Goal: Communication & Community: Answer question/provide support

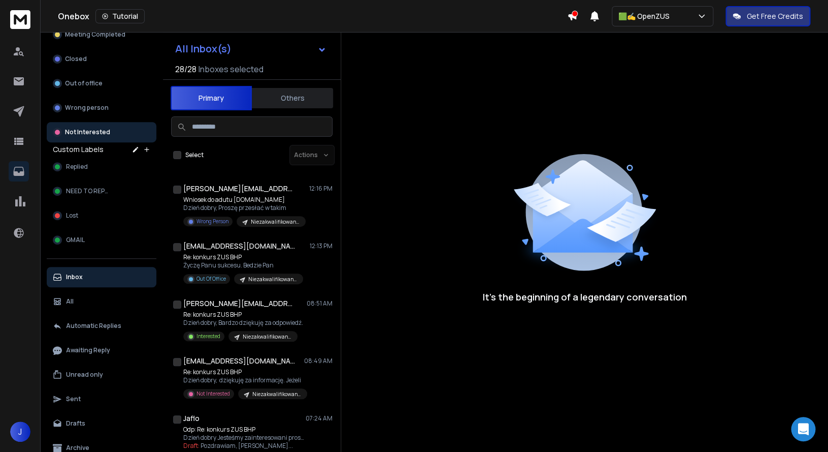
scroll to position [218, 0]
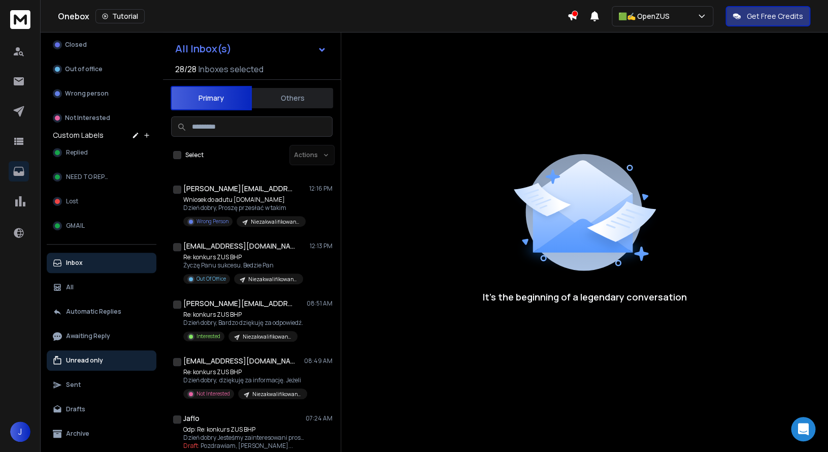
click at [97, 363] on p "Unread only" at bounding box center [84, 360] width 37 height 8
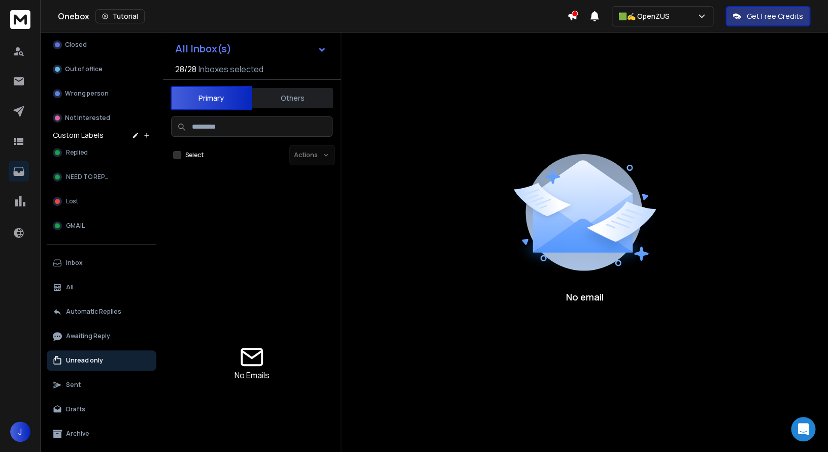
click at [304, 108] on button "Others" at bounding box center [292, 98] width 81 height 22
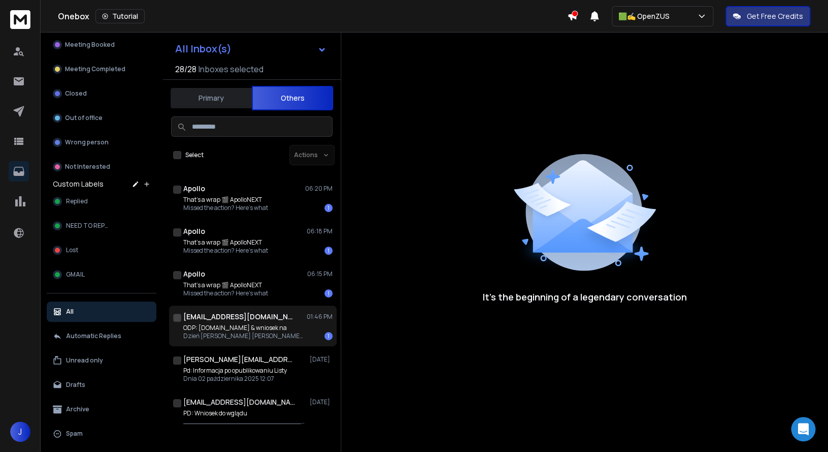
click at [271, 330] on p "ODP: [DOMAIN_NAME] & wniosek na" at bounding box center [244, 328] width 122 height 8
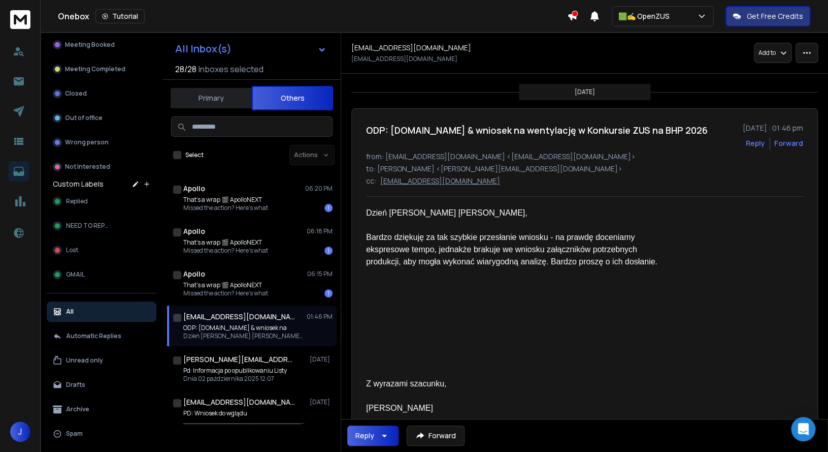
scroll to position [11, 0]
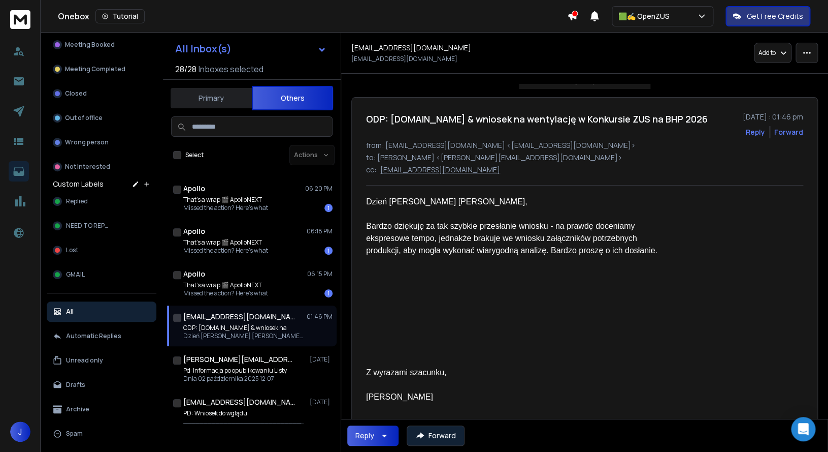
click at [441, 432] on button "Forward" at bounding box center [436, 435] width 58 height 20
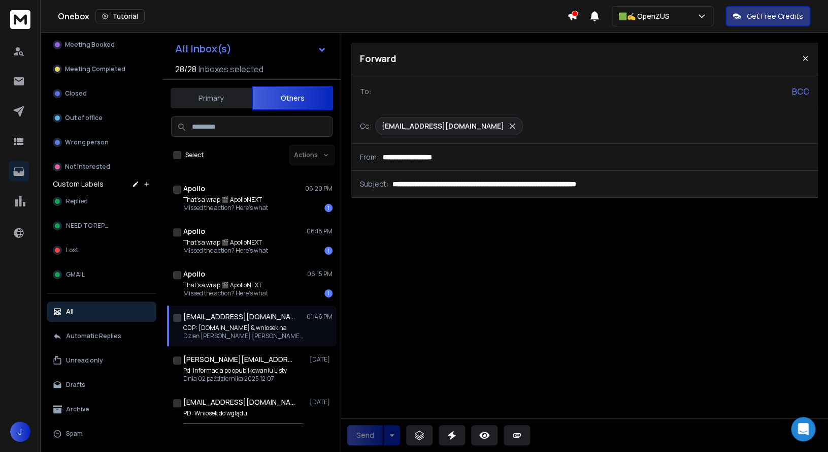
scroll to position [0, 0]
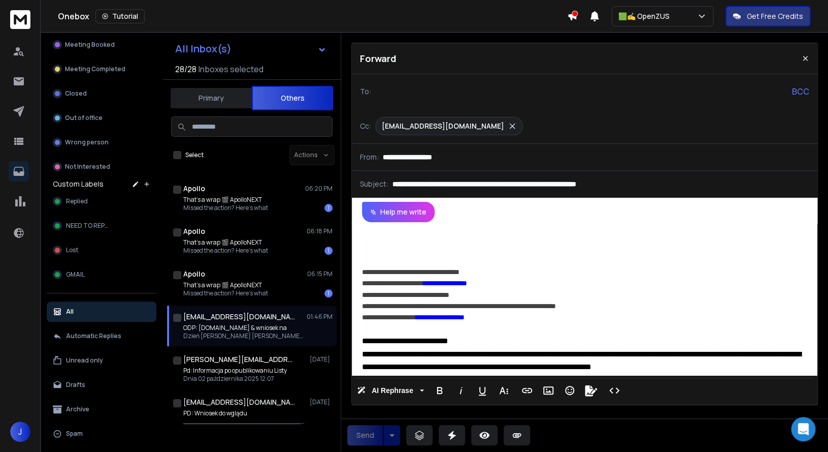
click at [408, 90] on input at bounding box center [410, 91] width 71 height 18
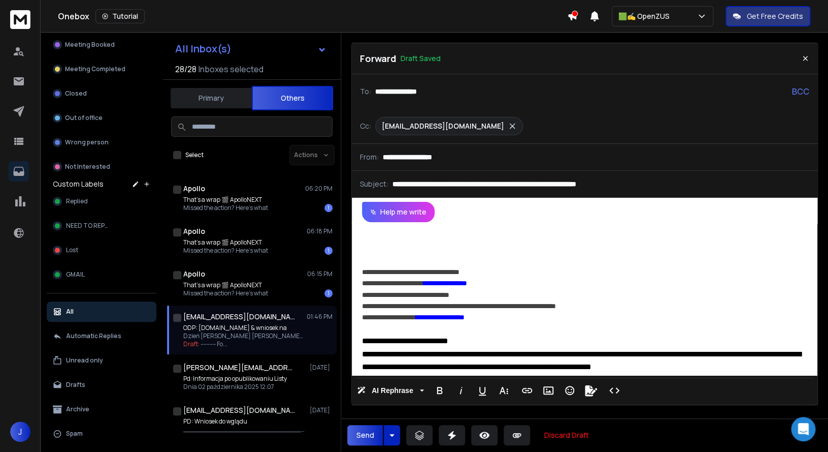
type input "**********"
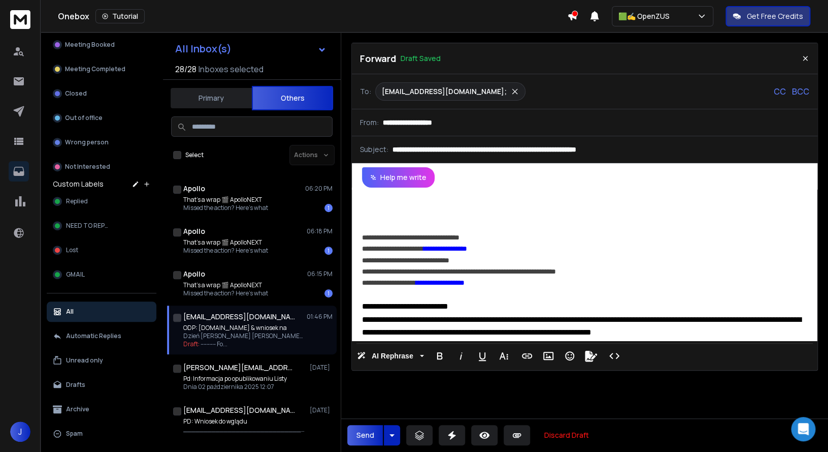
click at [401, 242] on div "**********" at bounding box center [585, 263] width 466 height 153
click at [369, 438] on button "Send" at bounding box center [365, 435] width 36 height 20
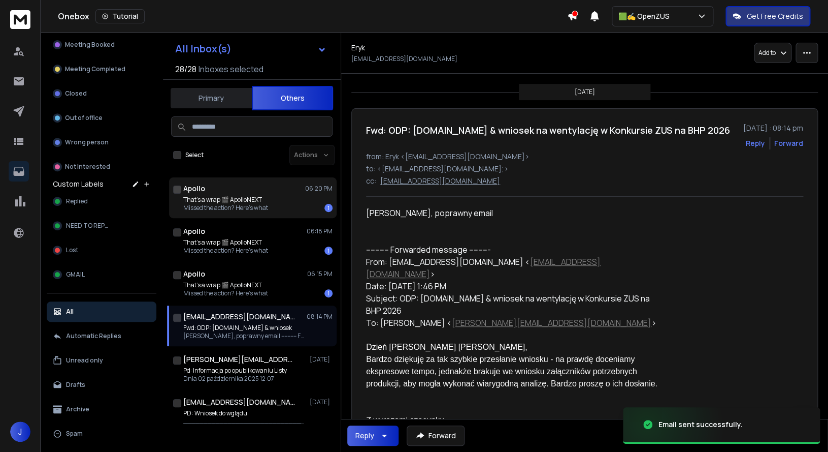
click at [240, 203] on p "That’s a wrap 🎬 ApolloNEXT" at bounding box center [225, 200] width 85 height 8
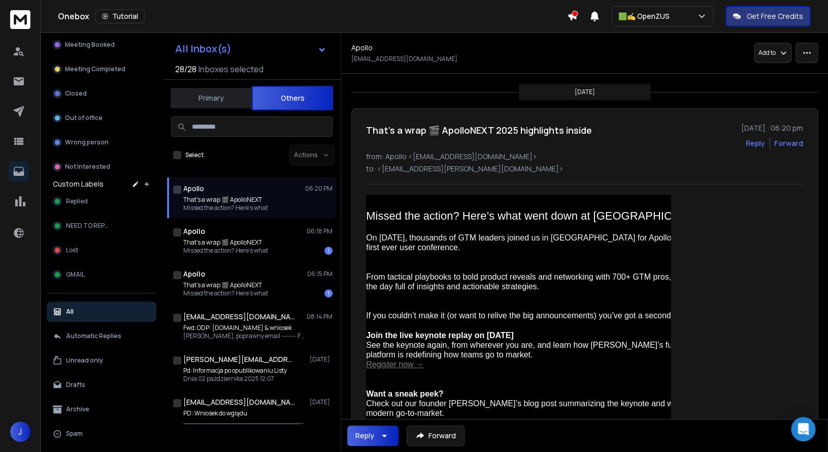
click at [243, 200] on p "That’s a wrap 🎬 ApolloNEXT" at bounding box center [225, 200] width 85 height 8
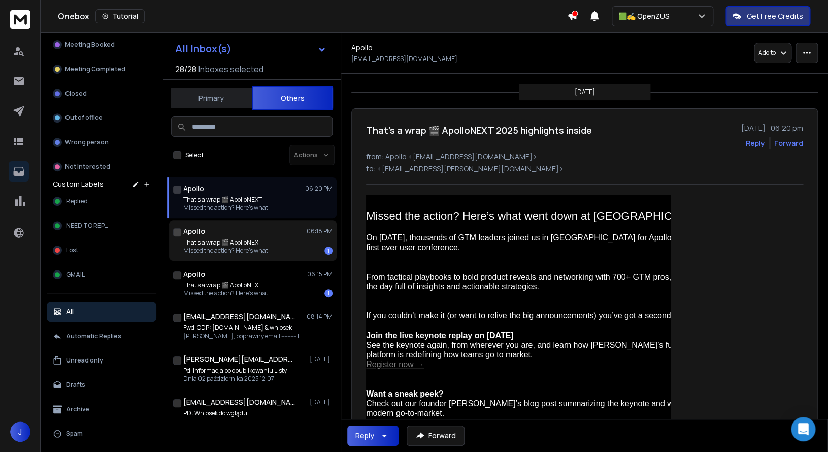
click at [244, 246] on p "That’s a wrap 🎬 ApolloNEXT" at bounding box center [225, 242] width 85 height 8
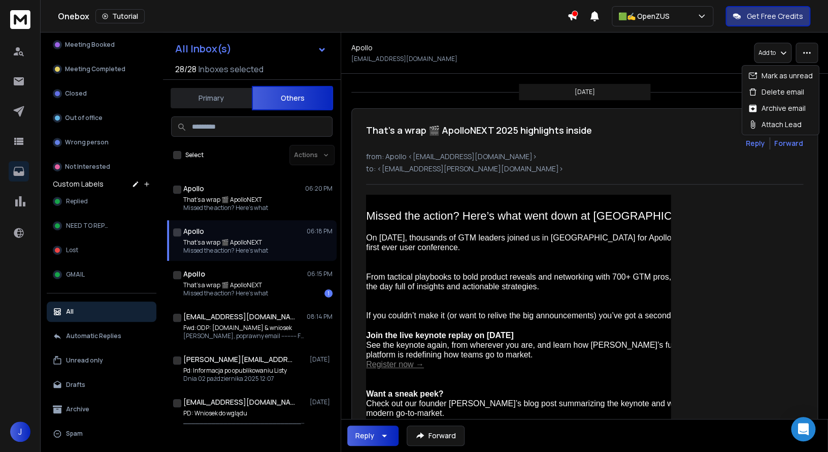
click at [815, 50] on button "button" at bounding box center [807, 53] width 22 height 20
click at [802, 91] on div "Delete email" at bounding box center [777, 92] width 56 height 10
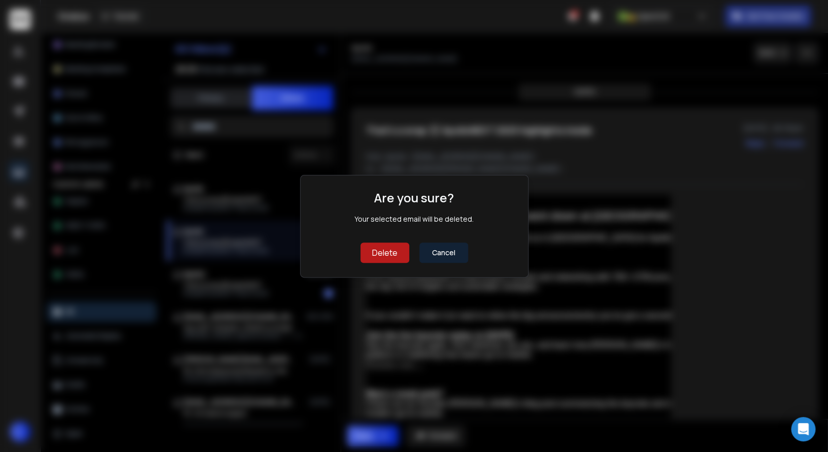
click at [394, 252] on button "Delete" at bounding box center [385, 252] width 49 height 20
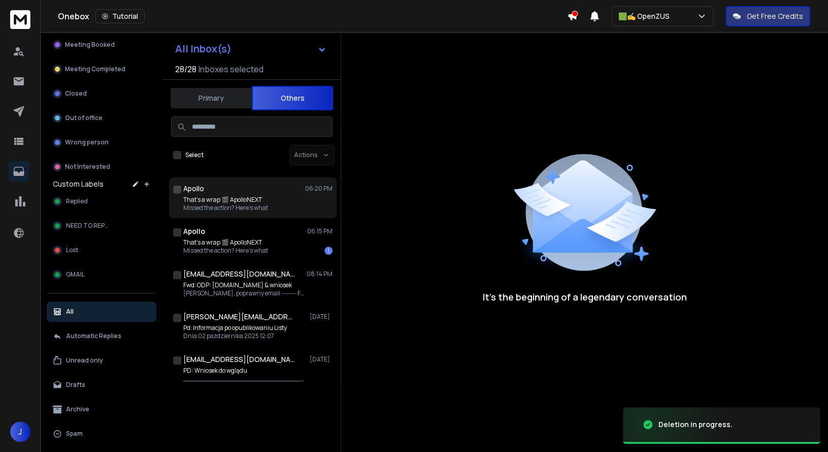
click at [264, 203] on p "That’s a wrap 🎬 ApolloNEXT" at bounding box center [225, 200] width 85 height 8
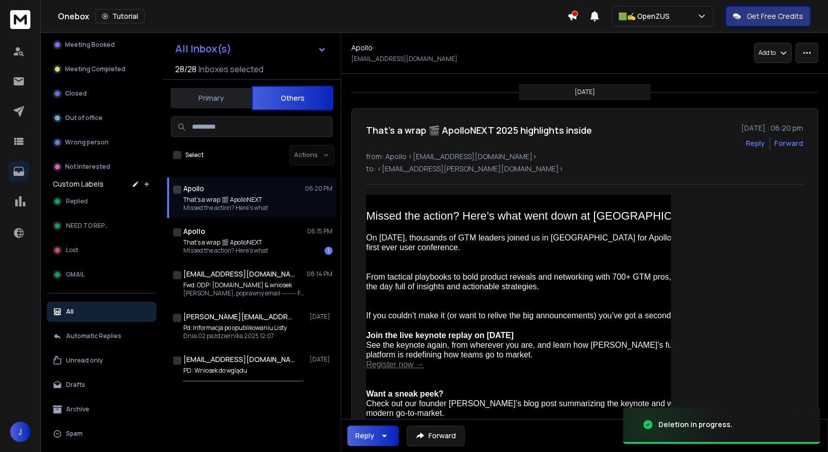
click at [807, 55] on icon "button" at bounding box center [807, 52] width 9 height 9
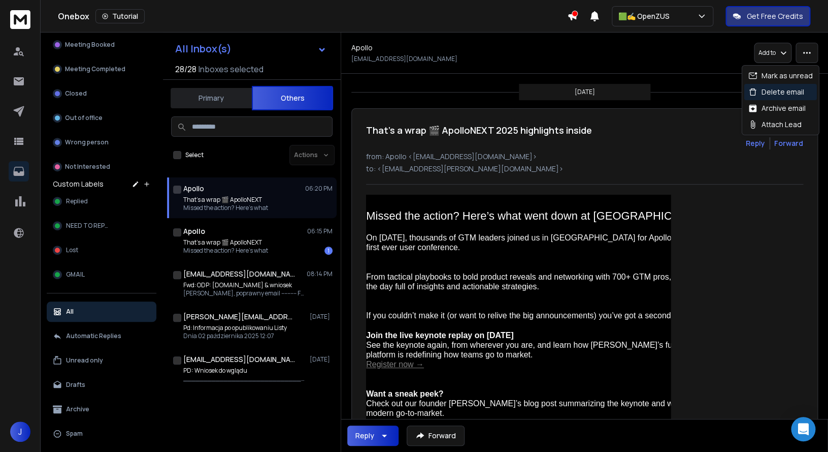
click at [779, 90] on div "Delete email" at bounding box center [777, 92] width 56 height 10
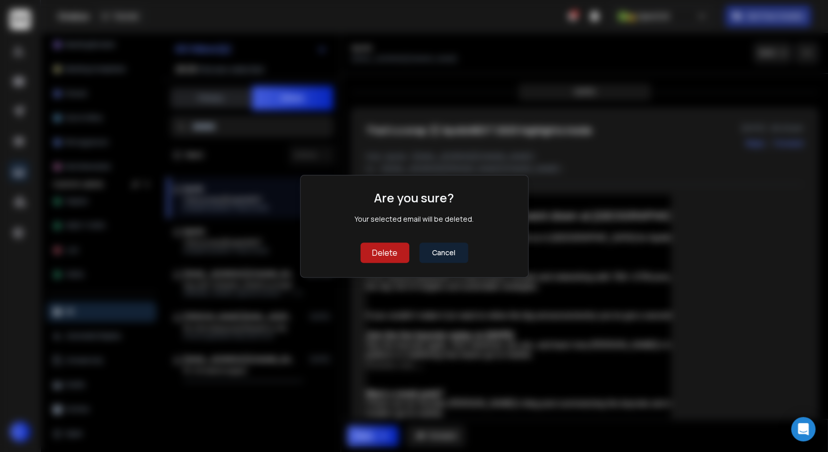
click at [393, 249] on button "Delete" at bounding box center [385, 252] width 49 height 20
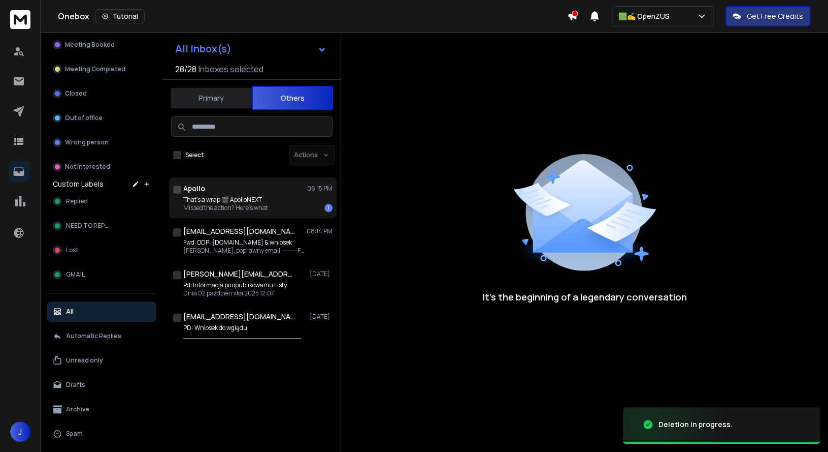
click at [243, 197] on p "That’s a wrap 🎬 ApolloNEXT" at bounding box center [225, 200] width 85 height 8
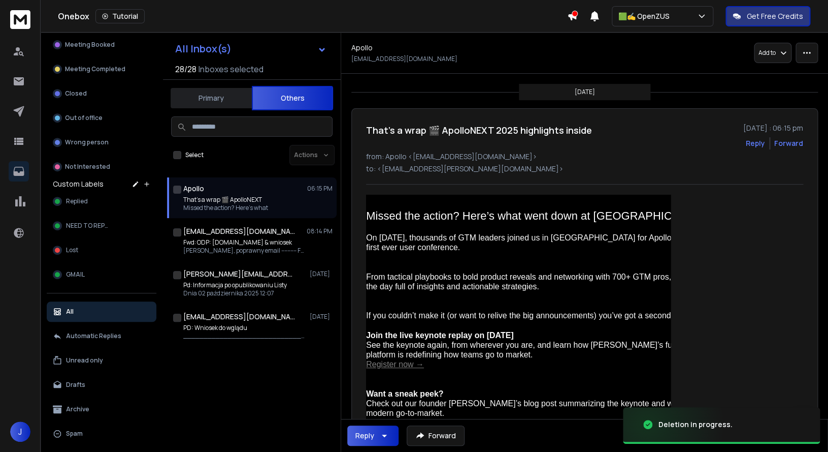
click at [808, 53] on icon "button" at bounding box center [808, 53] width 8 height 2
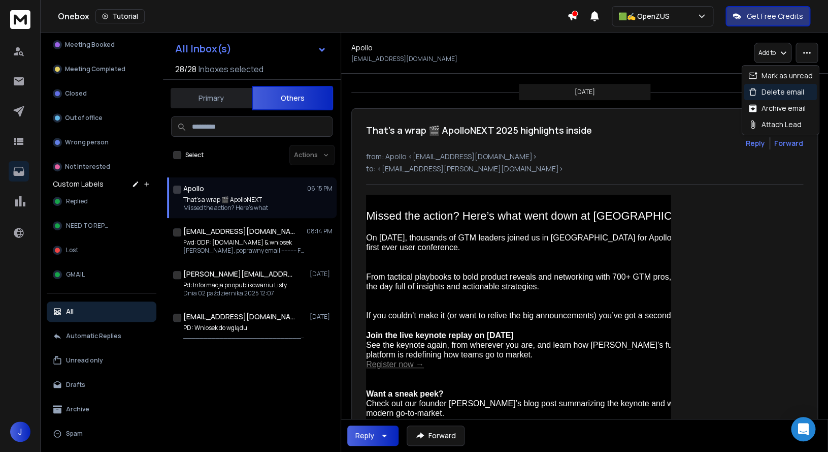
click at [784, 96] on div "Delete email" at bounding box center [777, 92] width 56 height 10
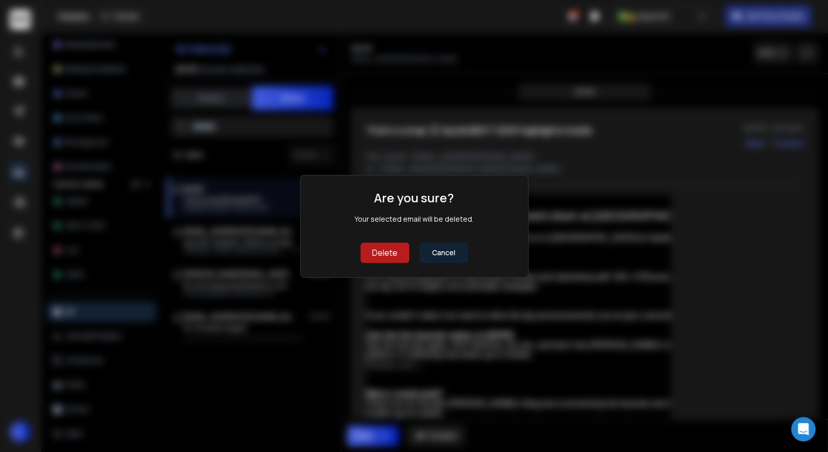
click at [399, 256] on button "Delete" at bounding box center [385, 252] width 49 height 20
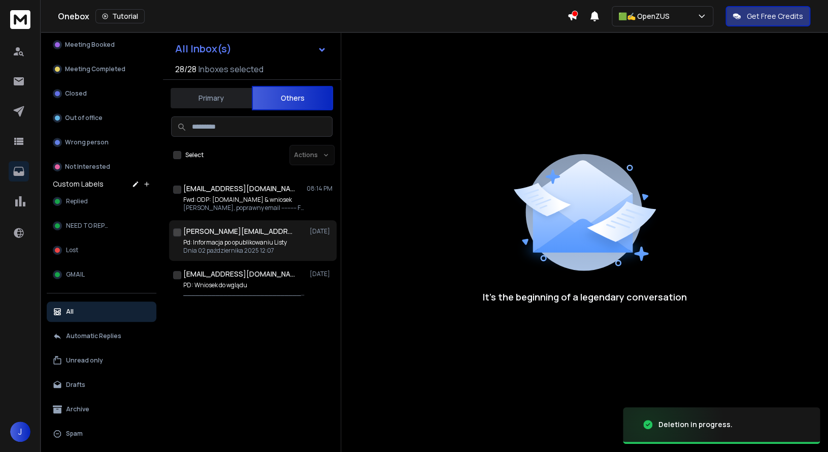
click at [257, 242] on p "Pd: Informacja po opublikowaniu Listy" at bounding box center [235, 242] width 104 height 8
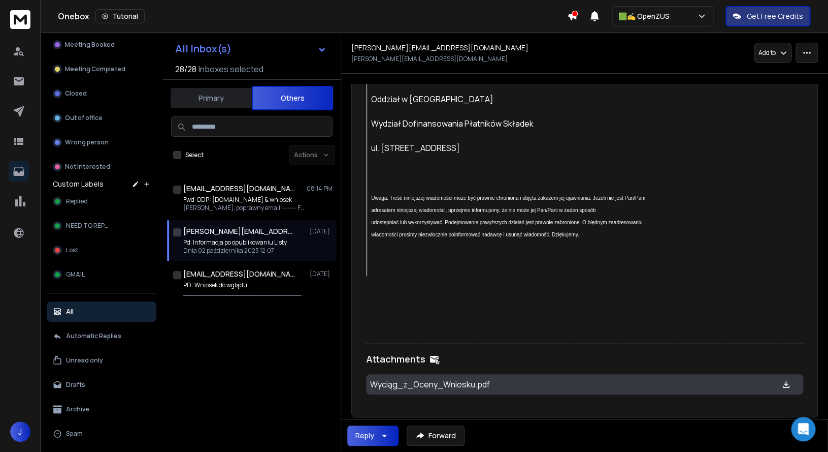
scroll to position [833, 0]
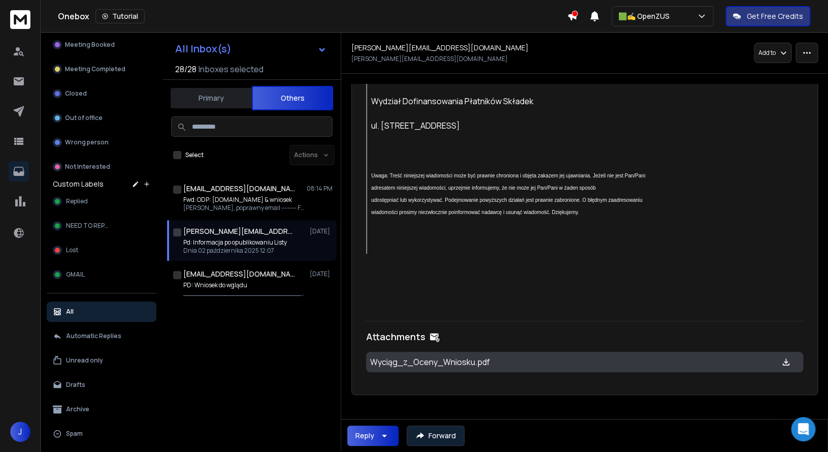
click at [424, 433] on icon at bounding box center [419, 435] width 9 height 9
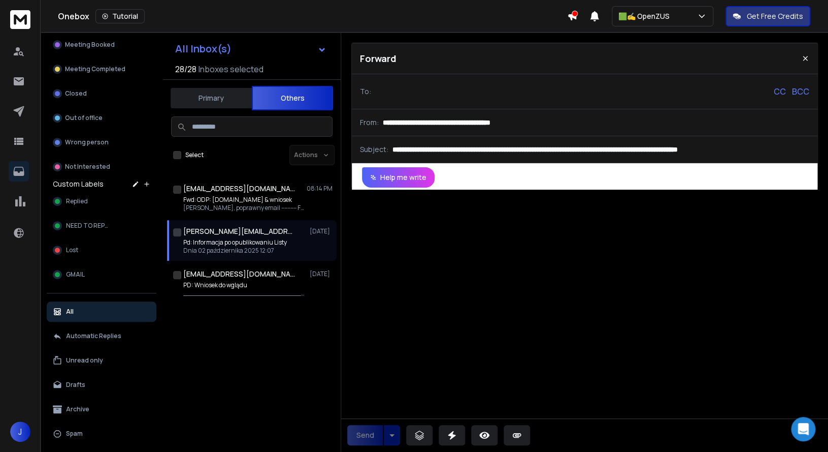
scroll to position [0, 0]
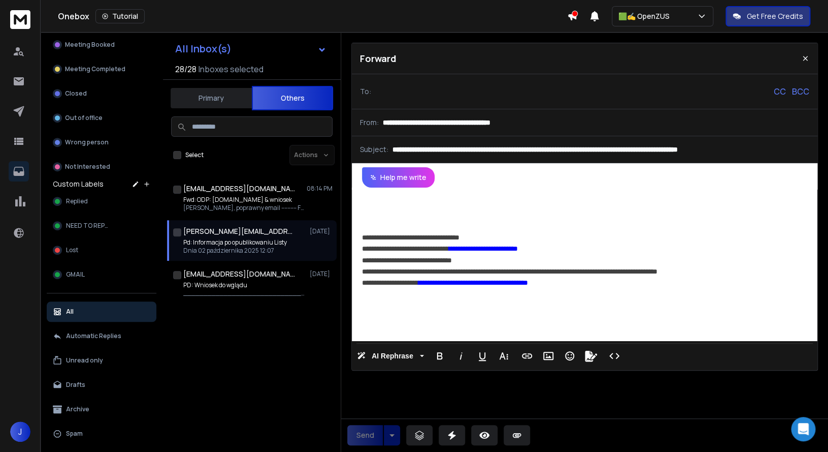
click at [436, 94] on input at bounding box center [410, 91] width 71 height 18
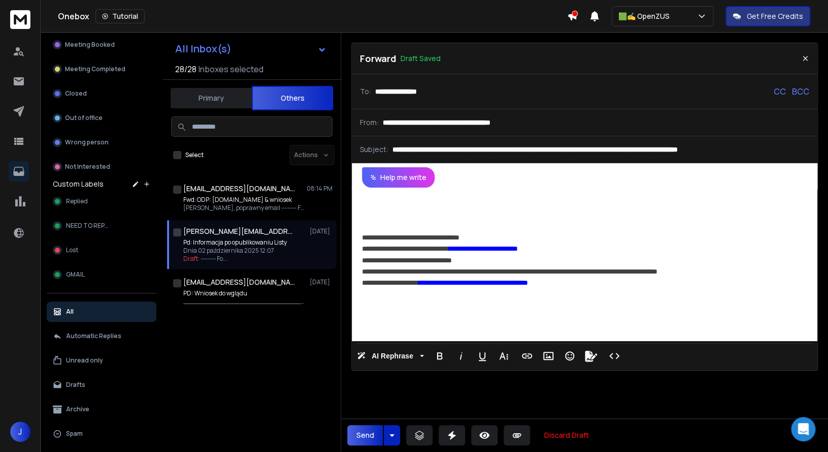
type input "**********"
click at [389, 194] on div "**********" at bounding box center [585, 263] width 466 height 153
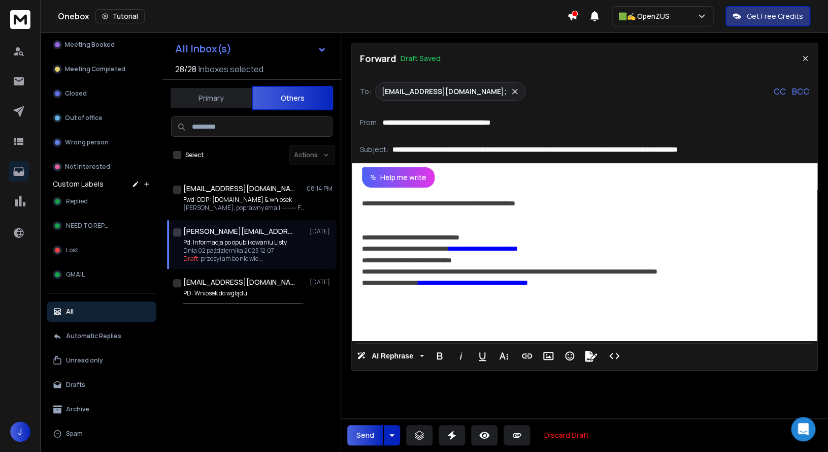
click at [369, 432] on button "Send" at bounding box center [365, 435] width 36 height 20
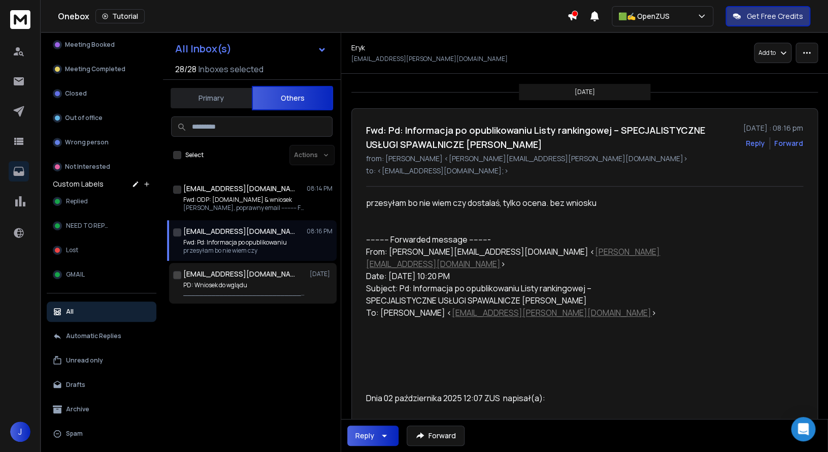
click at [249, 282] on p "PD: Wniosek do wglądu" at bounding box center [244, 285] width 122 height 8
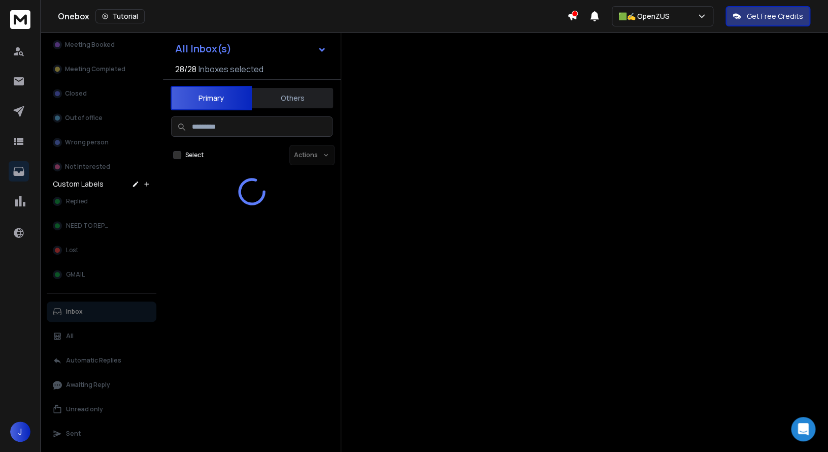
click at [231, 104] on button "Primary" at bounding box center [211, 98] width 81 height 24
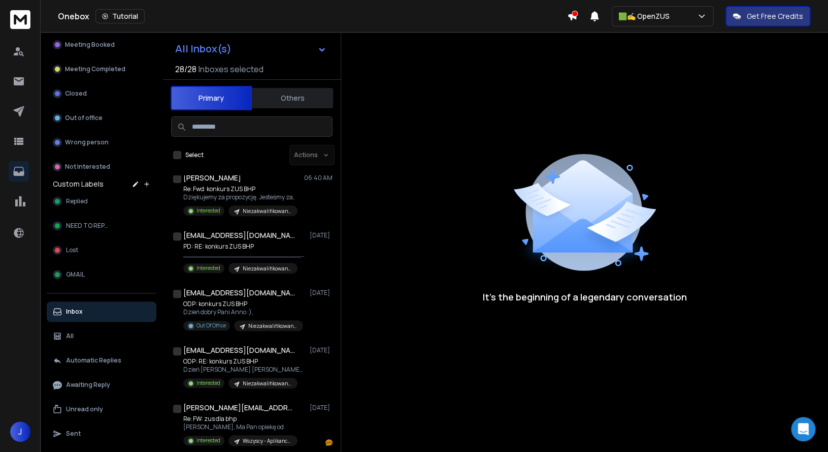
scroll to position [251, 0]
